Goal: Task Accomplishment & Management: Manage account settings

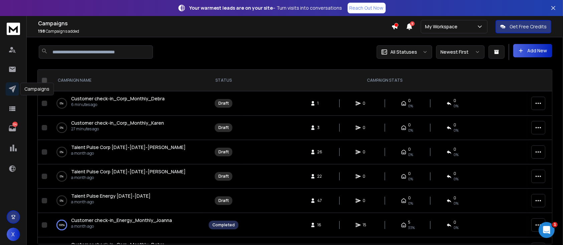
click at [141, 119] on td "0 % Customer check-in_Corp_Monthly_Karen 27 minutes ago" at bounding box center [127, 128] width 155 height 24
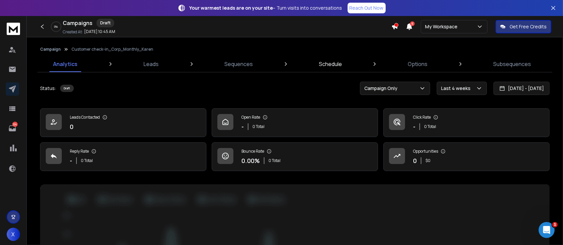
click at [329, 58] on link "Schedule" at bounding box center [330, 64] width 31 height 16
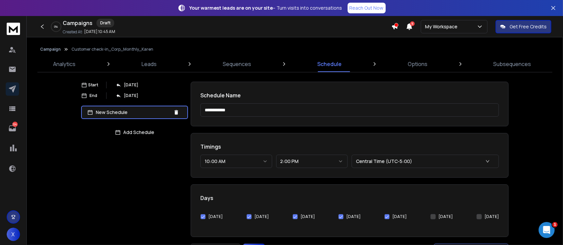
click at [138, 83] on p "[DATE]" at bounding box center [131, 84] width 14 height 5
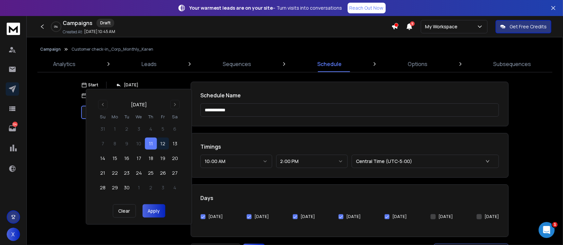
click at [160, 143] on button "12" at bounding box center [163, 144] width 12 height 12
click at [154, 210] on button "Apply" at bounding box center [153, 211] width 23 height 13
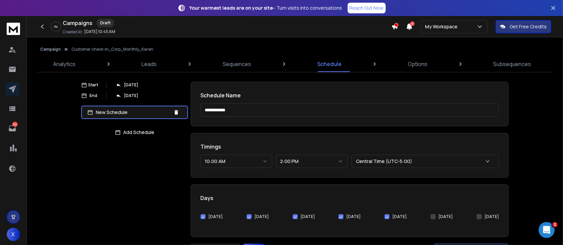
click at [138, 97] on p "[DATE]" at bounding box center [131, 95] width 14 height 5
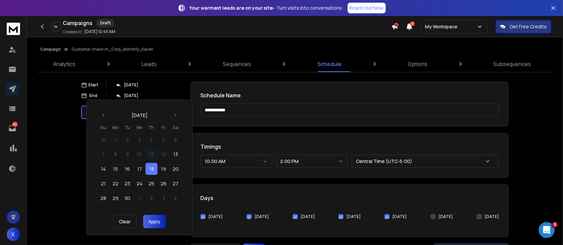
click at [162, 156] on td "12" at bounding box center [164, 154] width 12 height 12
click at [163, 155] on td "12" at bounding box center [164, 154] width 12 height 12
click at [163, 154] on td "12" at bounding box center [164, 154] width 12 height 12
click at [164, 170] on button "19" at bounding box center [164, 169] width 12 height 12
click at [162, 156] on td "12" at bounding box center [164, 154] width 12 height 12
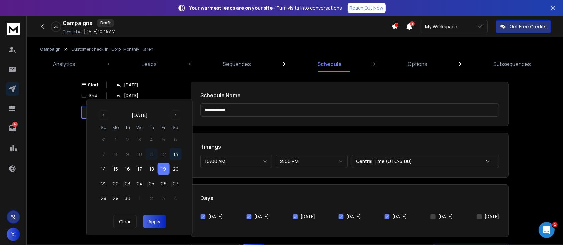
click at [173, 155] on button "13" at bounding box center [176, 154] width 12 height 12
click at [164, 155] on td "12" at bounding box center [164, 154] width 12 height 12
click at [115, 169] on button "15" at bounding box center [115, 169] width 12 height 12
click at [158, 220] on button "Apply" at bounding box center [154, 221] width 23 height 13
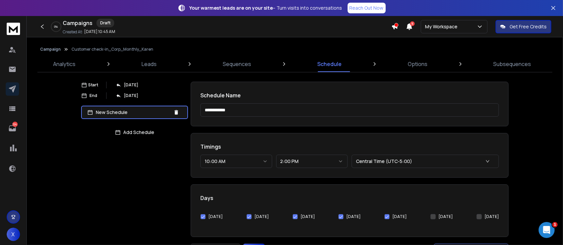
scroll to position [21, 0]
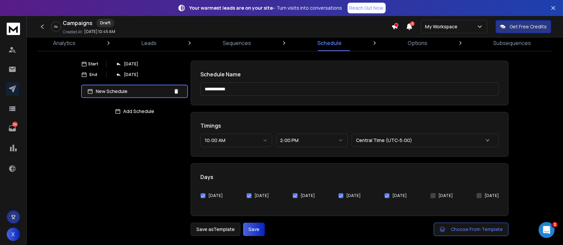
click at [252, 226] on button "Save" at bounding box center [254, 229] width 22 height 13
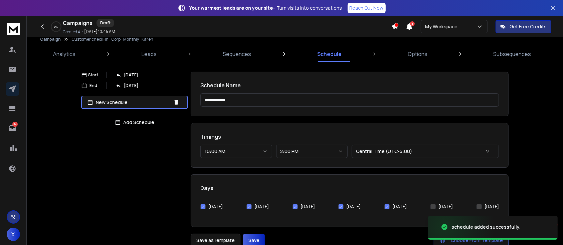
scroll to position [0, 0]
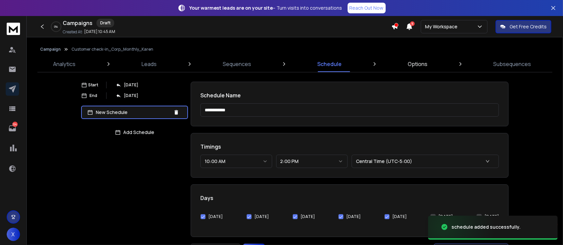
click at [416, 68] on p "Options" at bounding box center [417, 64] width 20 height 8
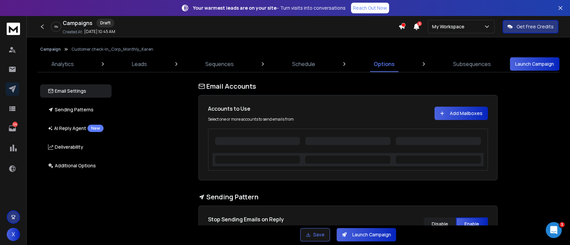
click at [442, 115] on button "Add Mailboxes" at bounding box center [460, 113] width 53 height 13
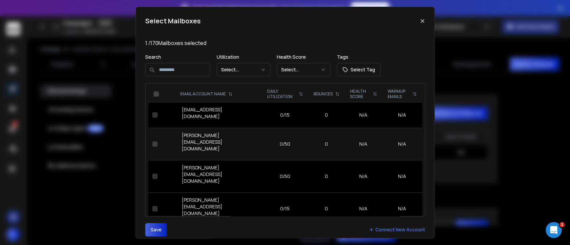
click at [157, 141] on button "button" at bounding box center [154, 143] width 5 height 5
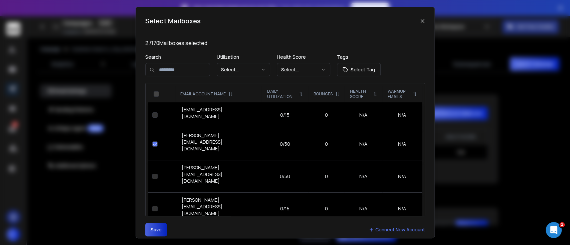
click at [159, 232] on button "Save" at bounding box center [156, 229] width 22 height 13
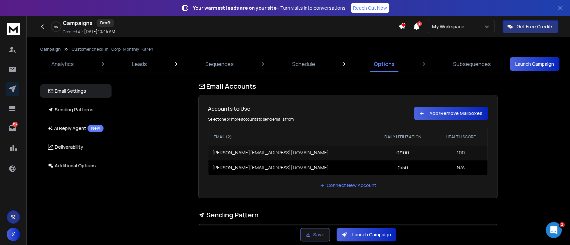
click at [229, 153] on p "[PERSON_NAME][EMAIL_ADDRESS][DOMAIN_NAME]" at bounding box center [270, 152] width 116 height 7
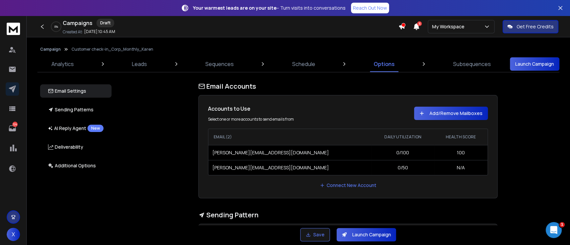
click at [423, 114] on button "Add/Remove Mailboxes" at bounding box center [451, 113] width 74 height 13
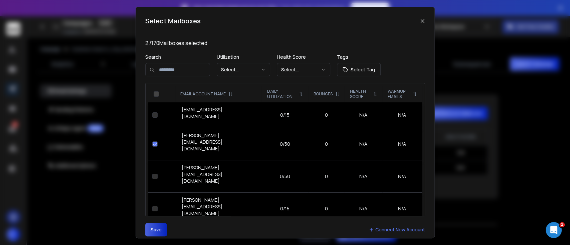
click at [198, 68] on input at bounding box center [177, 69] width 65 height 13
type input "*****"
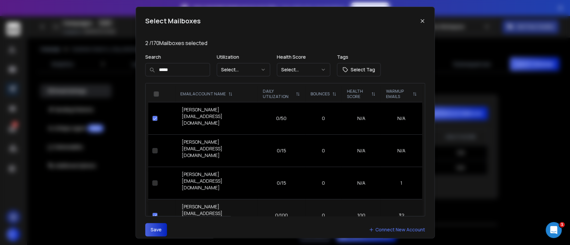
click at [153, 213] on button "button" at bounding box center [154, 215] width 5 height 5
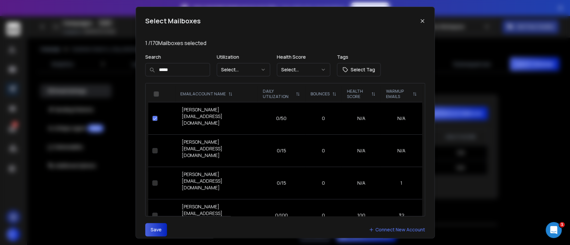
click at [157, 229] on button "Save" at bounding box center [156, 229] width 22 height 13
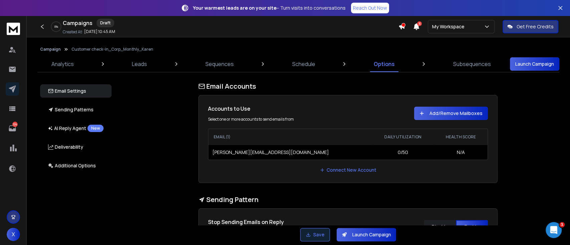
click at [306, 235] on icon "submit" at bounding box center [308, 235] width 5 height 5
click at [12, 85] on icon at bounding box center [12, 89] width 8 height 8
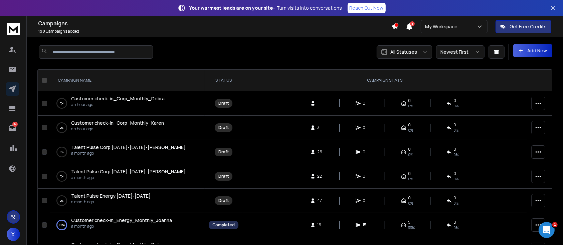
click at [105, 100] on span "Customer check-in_Corp_Monthly_Debra" at bounding box center [117, 98] width 93 height 6
click at [106, 99] on span "Customer check-in_Corp_Monthly_Debra" at bounding box center [117, 98] width 93 height 6
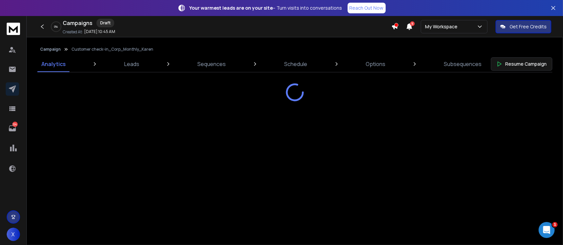
click at [106, 99] on div at bounding box center [294, 92] width 509 height 21
click at [132, 65] on p "Leads" at bounding box center [131, 64] width 15 height 8
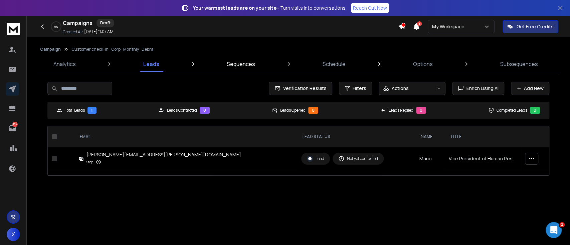
click at [229, 64] on p "Sequences" at bounding box center [241, 64] width 28 height 8
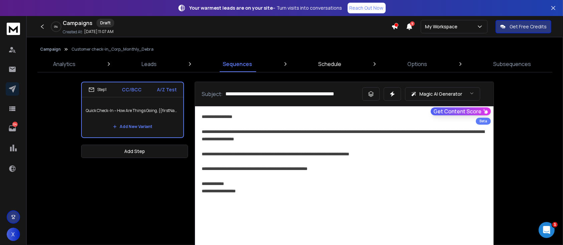
click at [326, 63] on p "Schedule" at bounding box center [329, 64] width 23 height 8
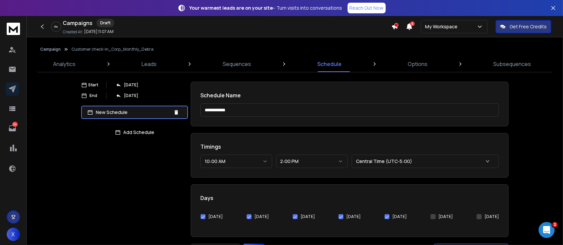
click at [138, 84] on p "[DATE]" at bounding box center [131, 84] width 14 height 5
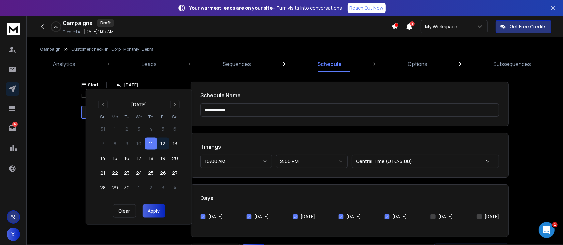
click at [165, 140] on button "12" at bounding box center [163, 144] width 12 height 12
click at [156, 209] on button "Apply" at bounding box center [153, 211] width 23 height 13
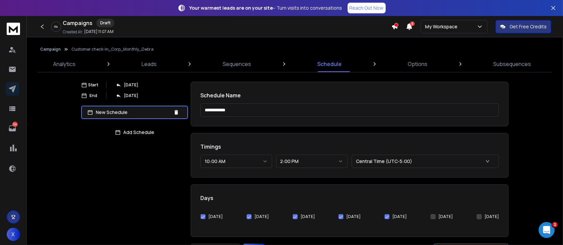
click at [138, 97] on p "[DATE]" at bounding box center [131, 95] width 14 height 5
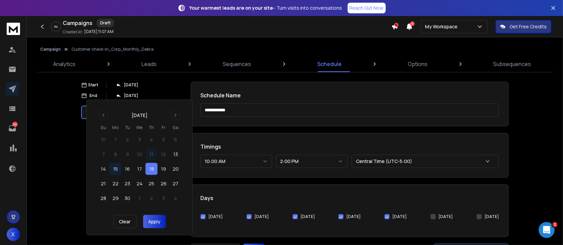
click at [117, 169] on button "15" at bounding box center [115, 169] width 12 height 12
click at [152, 222] on button "Apply" at bounding box center [154, 221] width 23 height 13
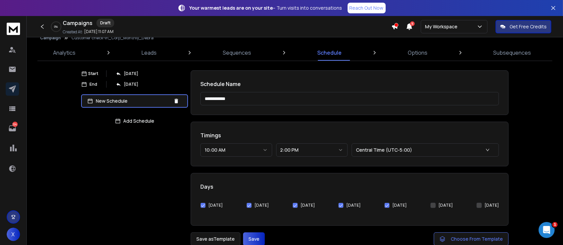
scroll to position [21, 0]
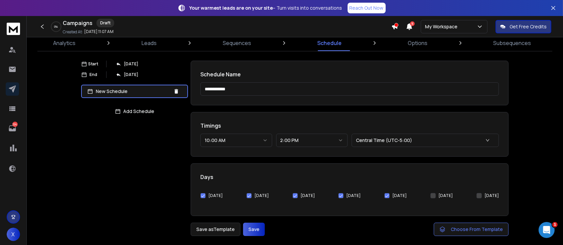
click at [251, 229] on button "Save" at bounding box center [254, 229] width 22 height 13
click at [253, 221] on div "**********" at bounding box center [350, 149] width 318 height 176
click at [253, 227] on button "Save" at bounding box center [254, 229] width 22 height 13
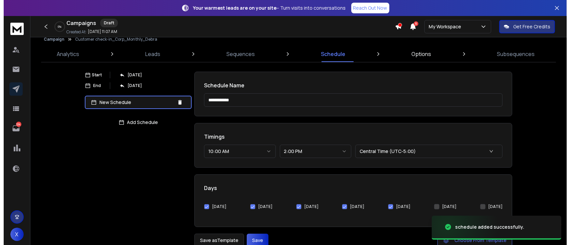
scroll to position [0, 0]
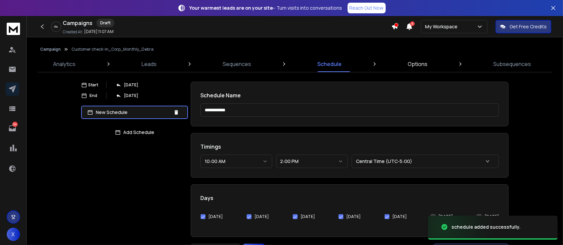
click at [415, 60] on p "Options" at bounding box center [417, 64] width 20 height 8
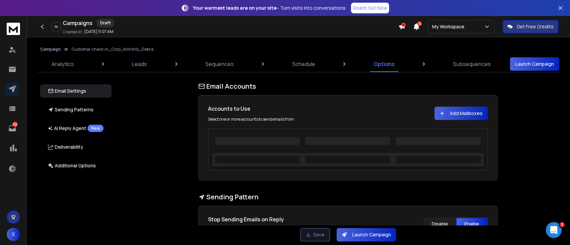
click at [448, 113] on button "Add Mailboxes" at bounding box center [460, 113] width 53 height 13
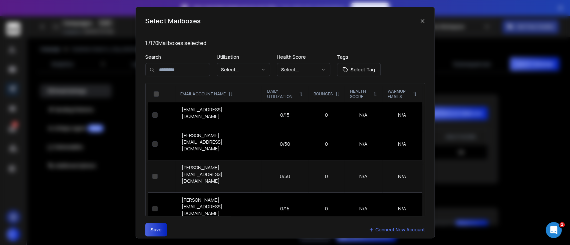
click at [166, 174] on div at bounding box center [163, 176] width 23 height 5
click at [154, 160] on td at bounding box center [161, 176] width 27 height 32
click at [153, 174] on button "button" at bounding box center [154, 176] width 5 height 5
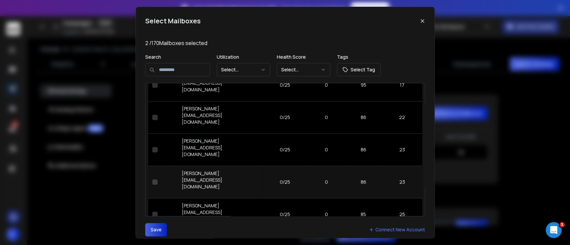
scroll to position [445, 0]
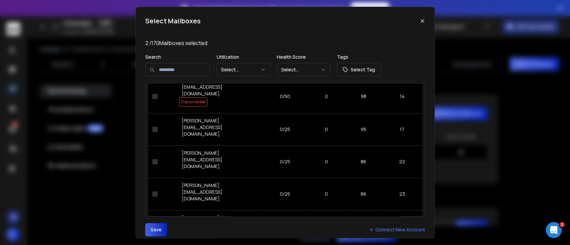
click at [153, 228] on button "Save" at bounding box center [156, 229] width 22 height 13
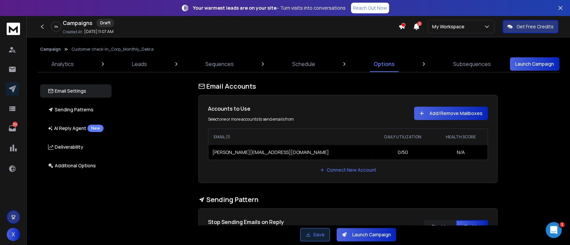
click at [315, 236] on button "Save" at bounding box center [315, 234] width 30 height 13
